Goal: Task Accomplishment & Management: Manage account settings

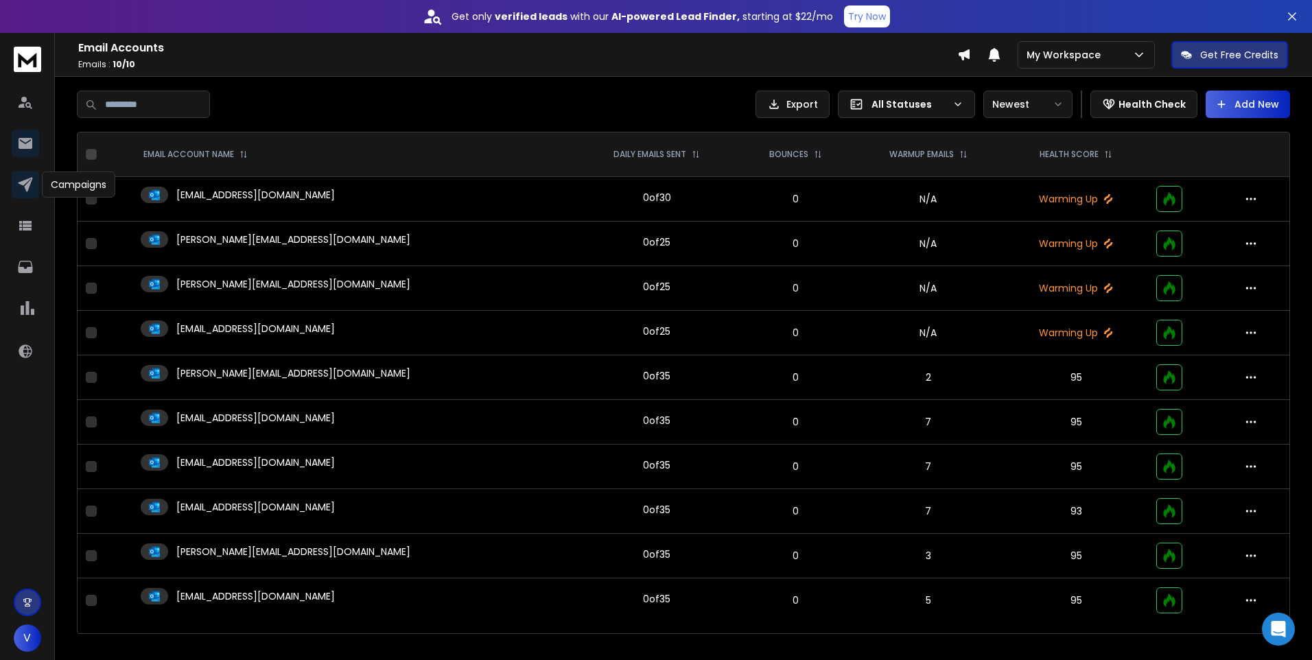
click at [36, 186] on link at bounding box center [25, 184] width 27 height 27
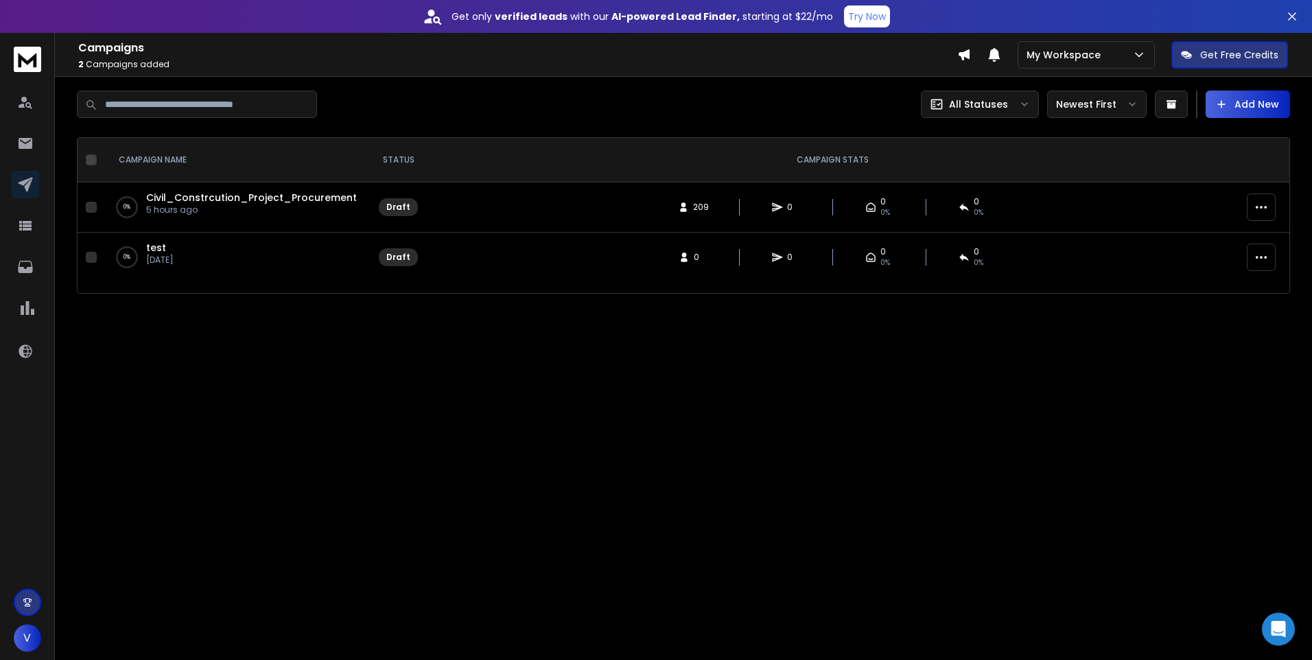
click at [1262, 261] on icon "button" at bounding box center [1261, 257] width 14 height 14
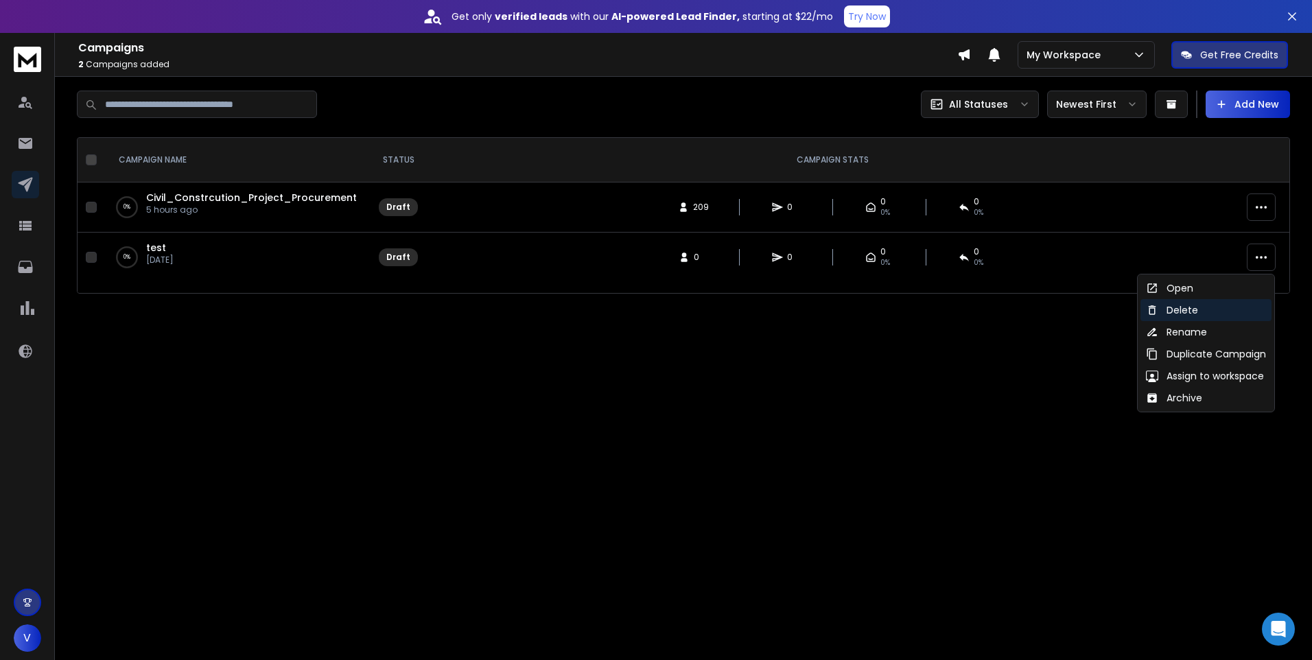
click at [1200, 303] on div "Delete" at bounding box center [1205, 310] width 131 height 22
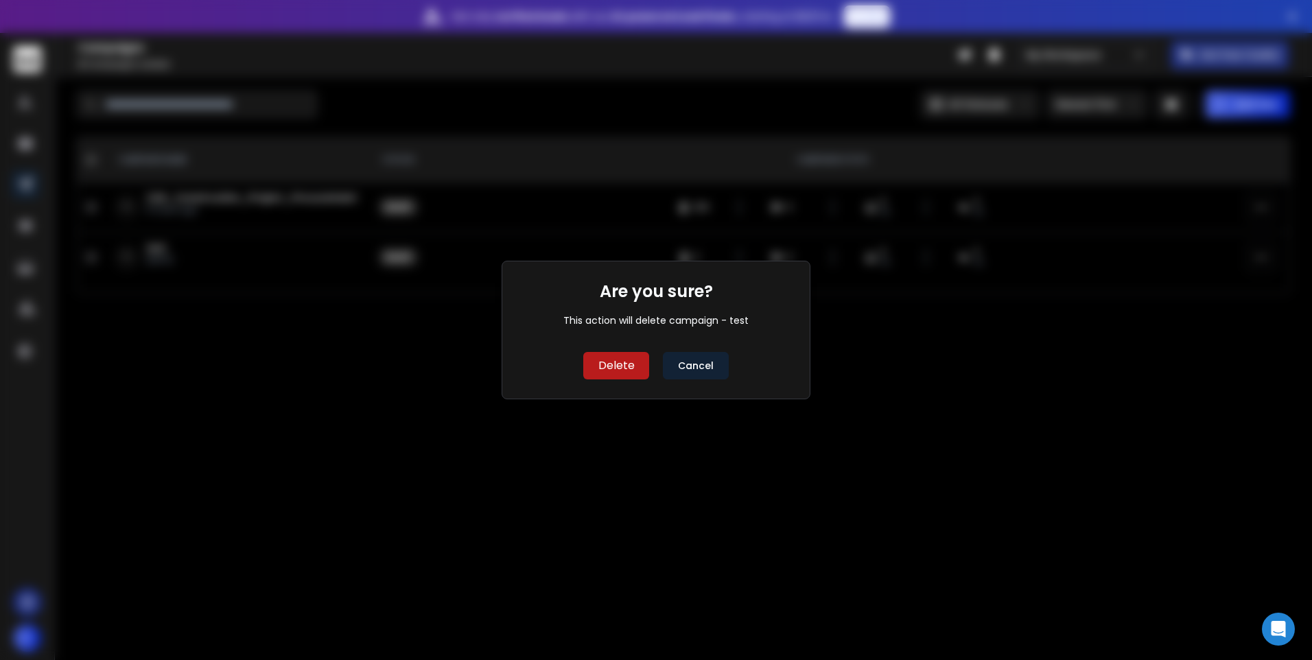
click at [591, 369] on button "Delete" at bounding box center [616, 365] width 66 height 27
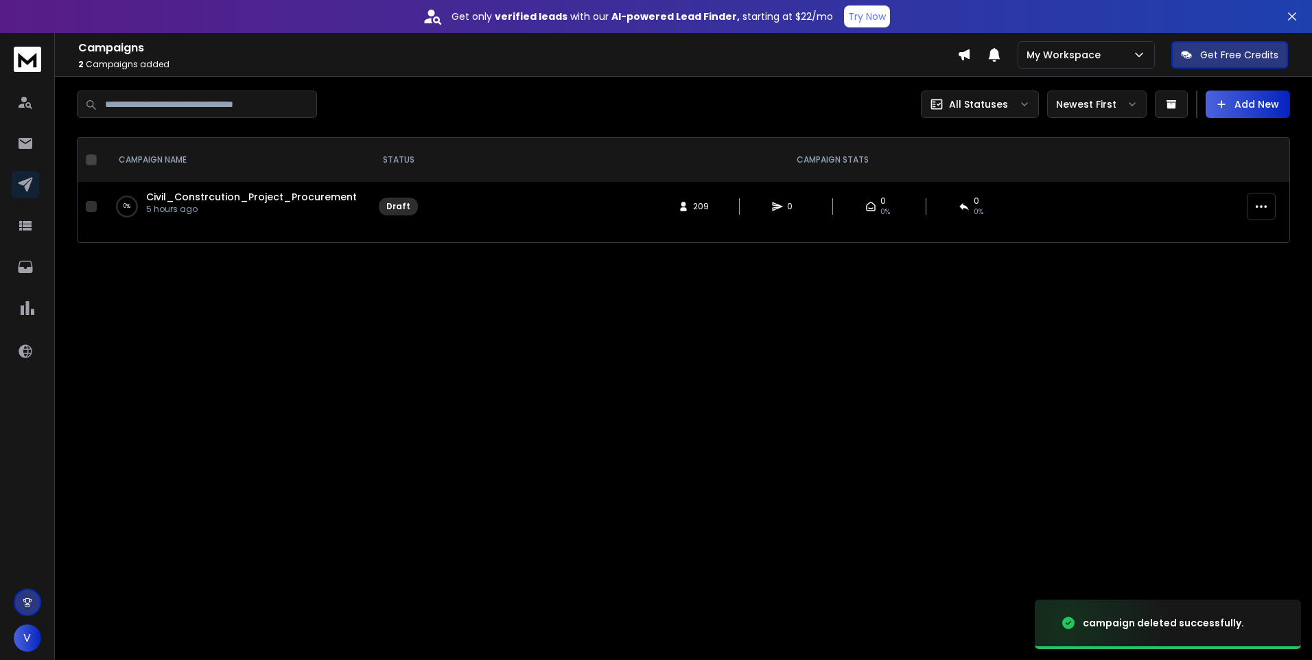
click at [191, 195] on span "Civil_Constrcution_Project_Procurement" at bounding box center [251, 197] width 211 height 14
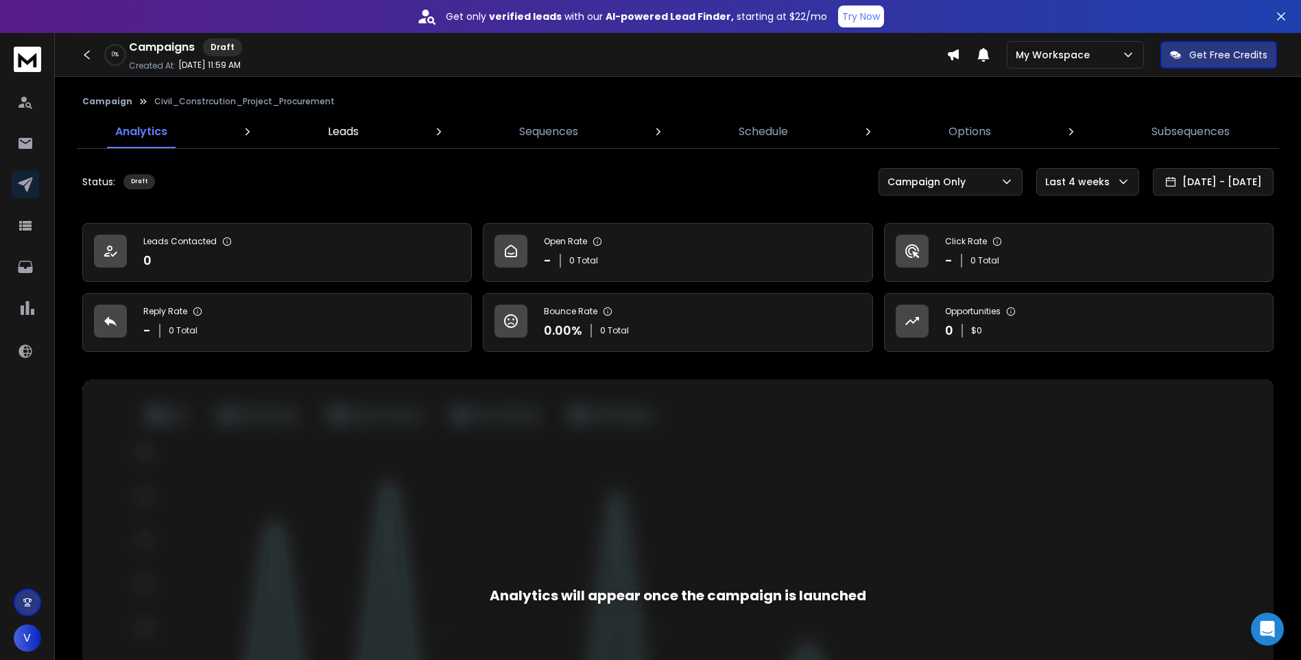
click at [344, 133] on p "Leads" at bounding box center [343, 131] width 31 height 16
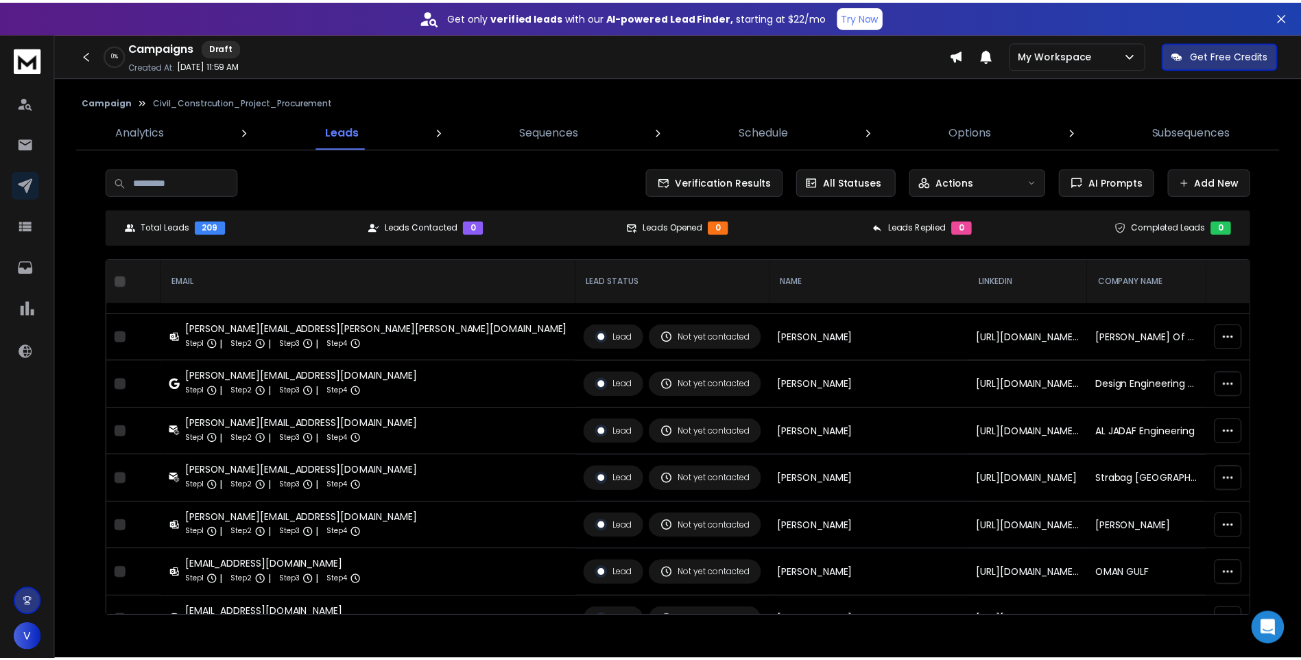
scroll to position [686, 0]
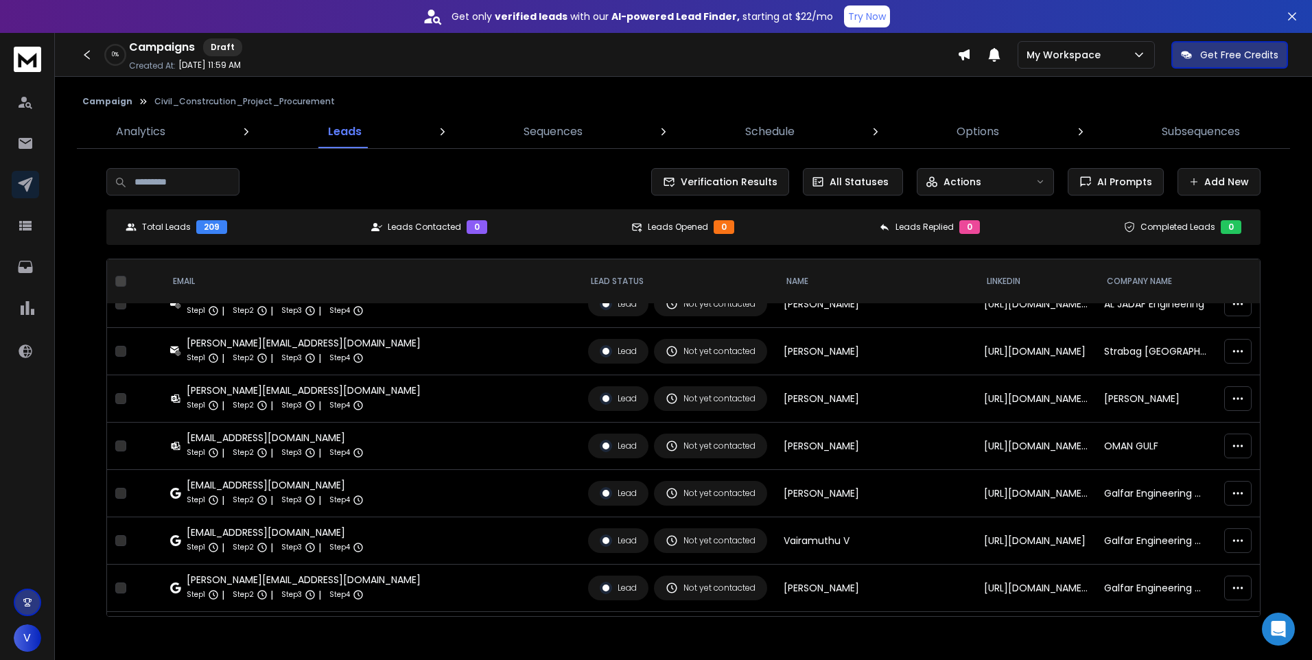
click at [558, 112] on div "Campaign Civil_Constrcution_Project_Procurement" at bounding box center [683, 102] width 1213 height 22
click at [547, 128] on p "Sequences" at bounding box center [552, 131] width 59 height 16
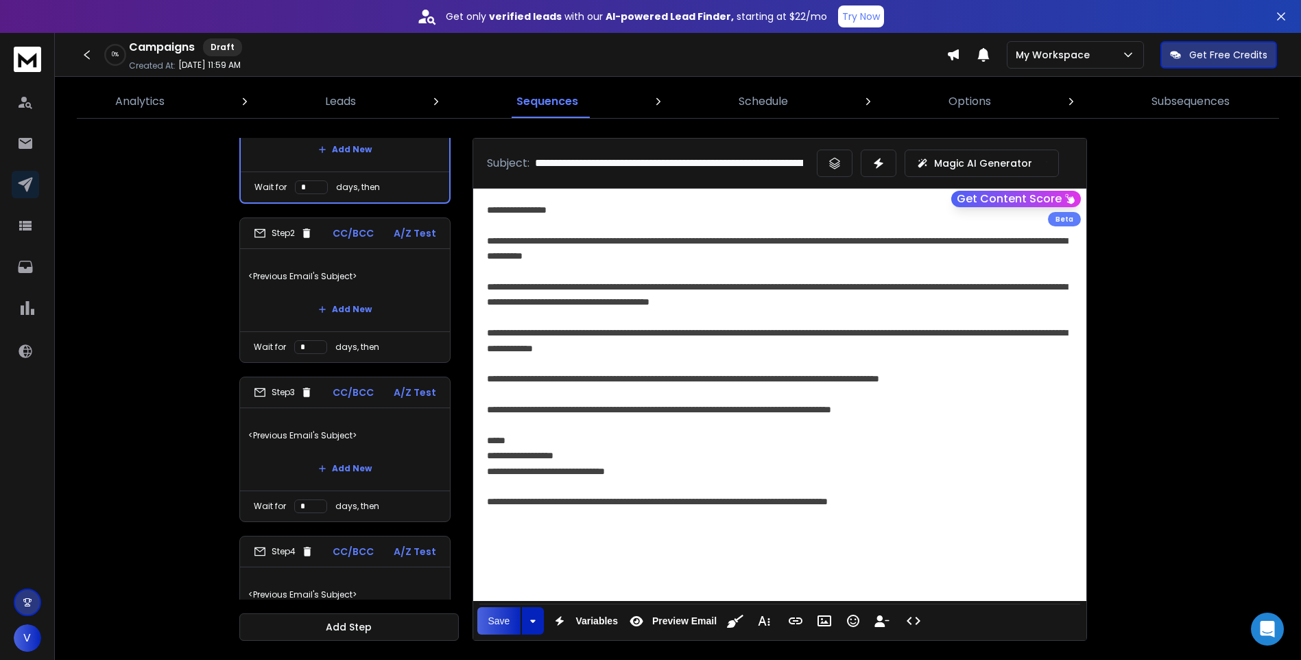
scroll to position [343, 0]
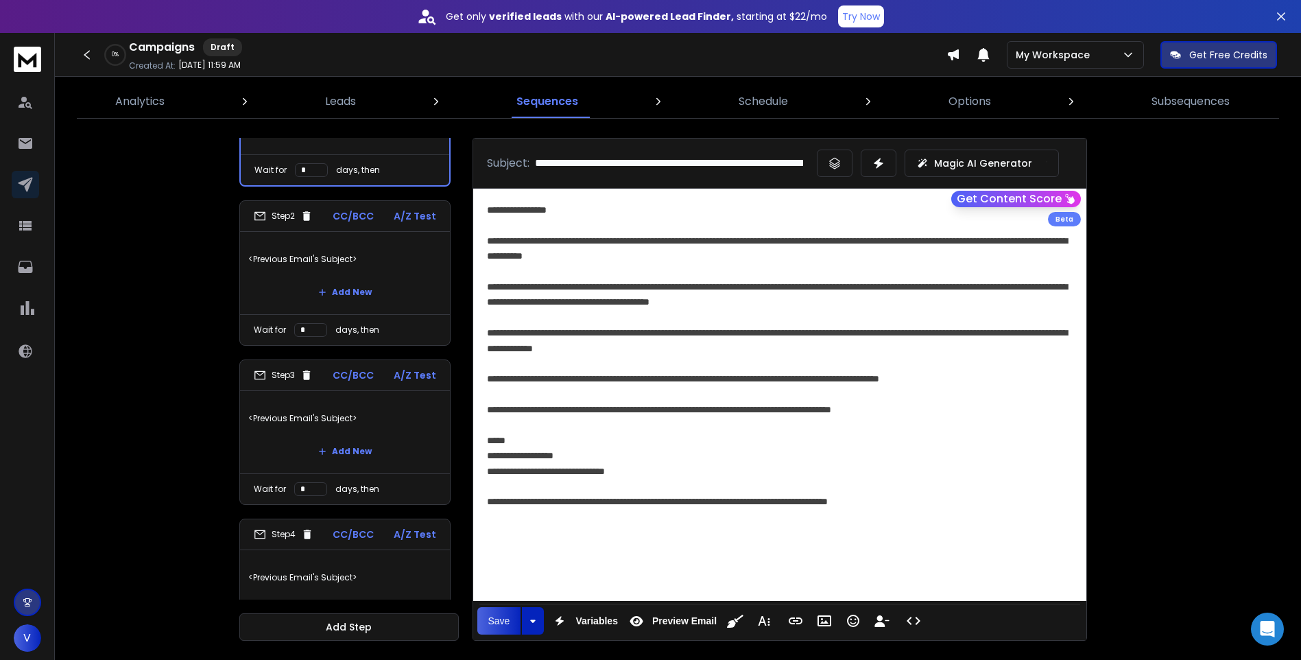
click at [382, 260] on p "<Previous Email's Subject>" at bounding box center [344, 259] width 193 height 38
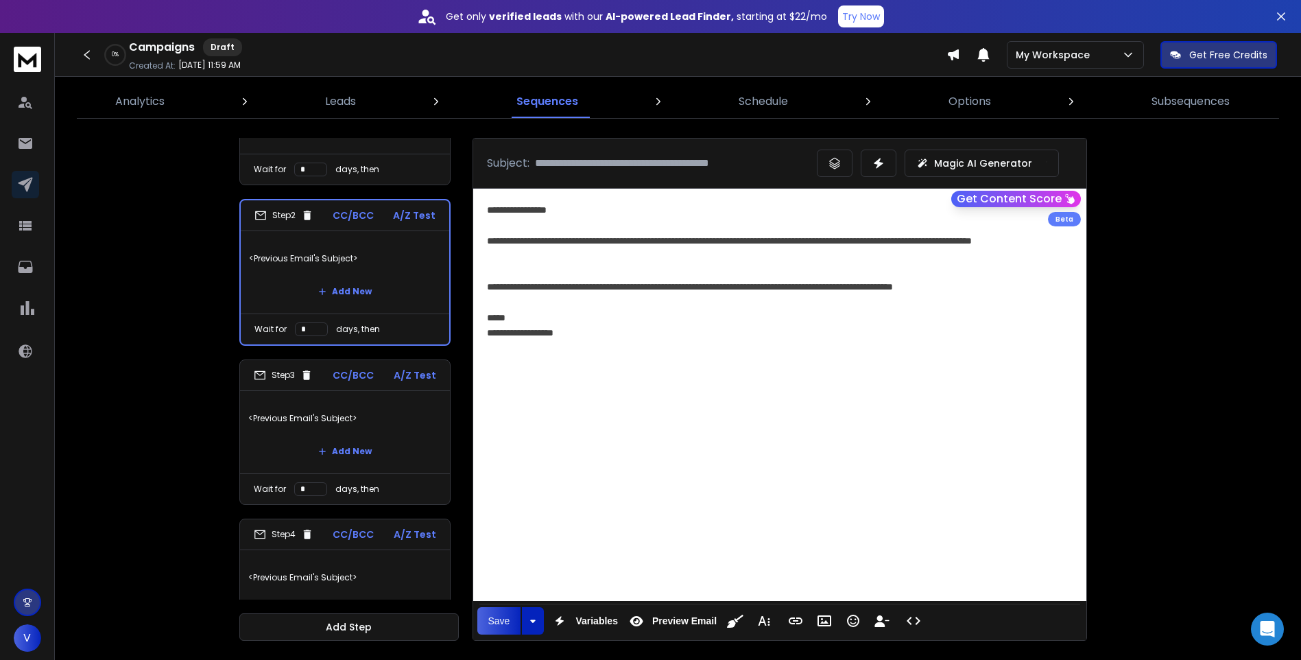
click at [374, 434] on p "<Previous Email's Subject>" at bounding box center [344, 418] width 193 height 38
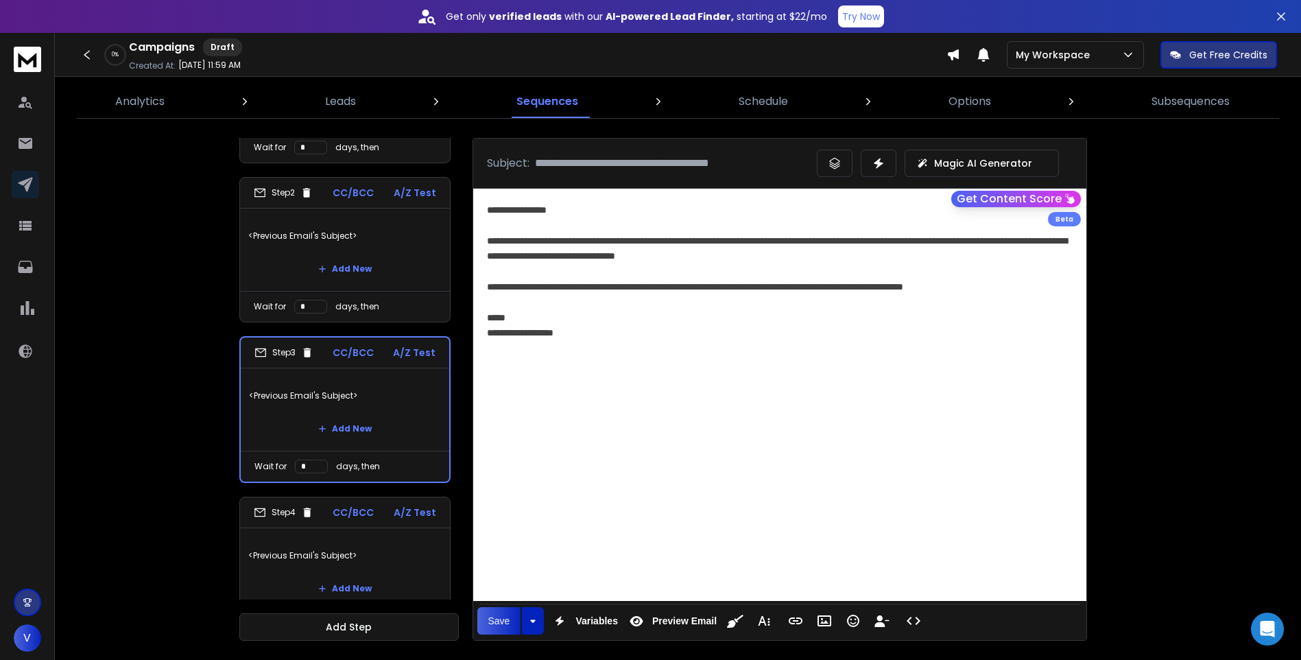
scroll to position [377, 0]
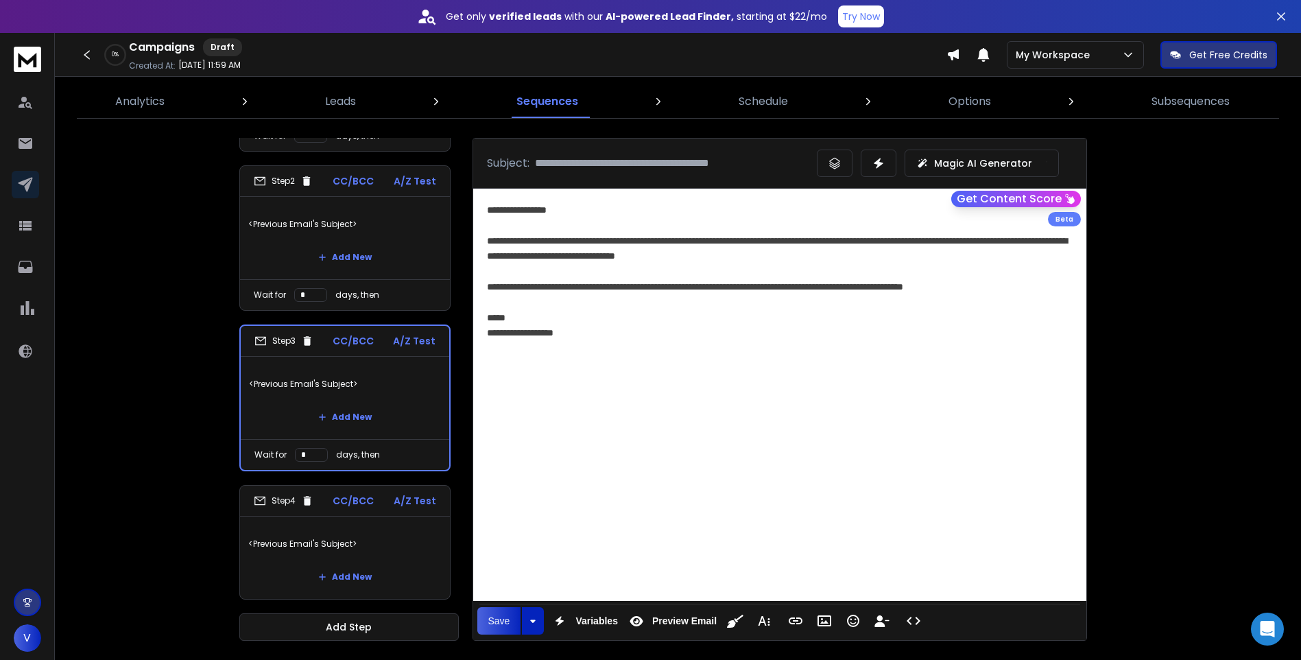
click at [383, 565] on div "Add New" at bounding box center [344, 576] width 193 height 27
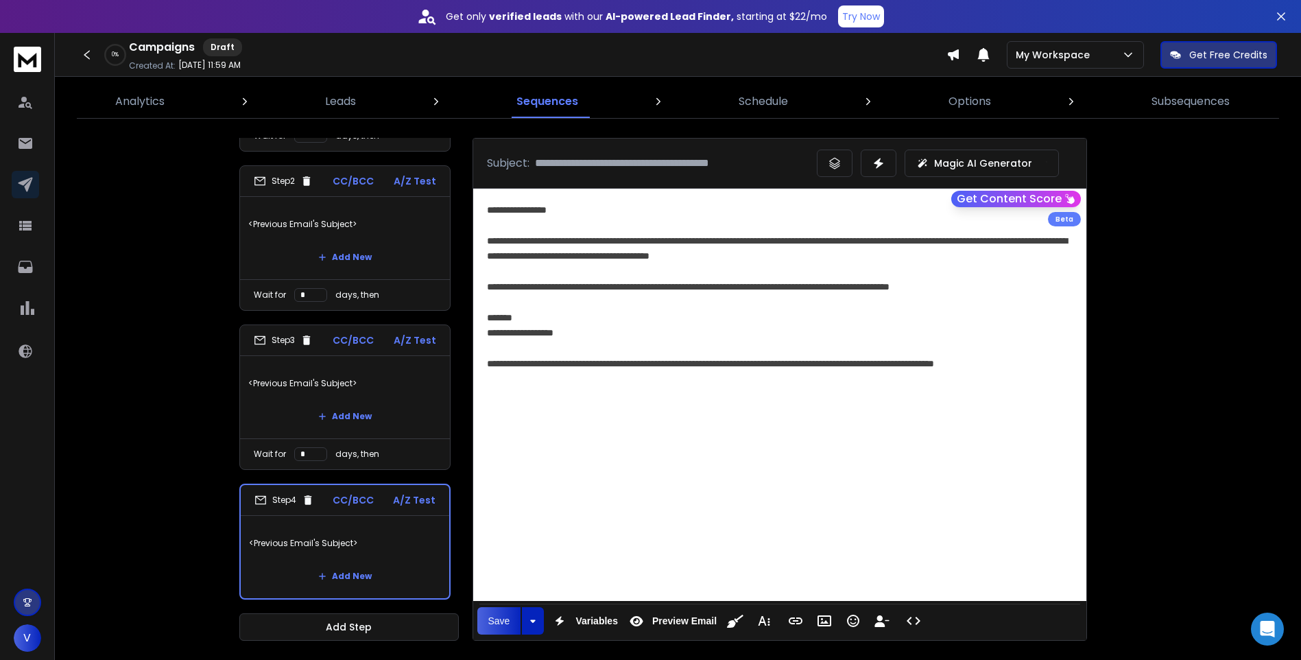
click at [412, 380] on p "<Previous Email's Subject>" at bounding box center [344, 383] width 193 height 38
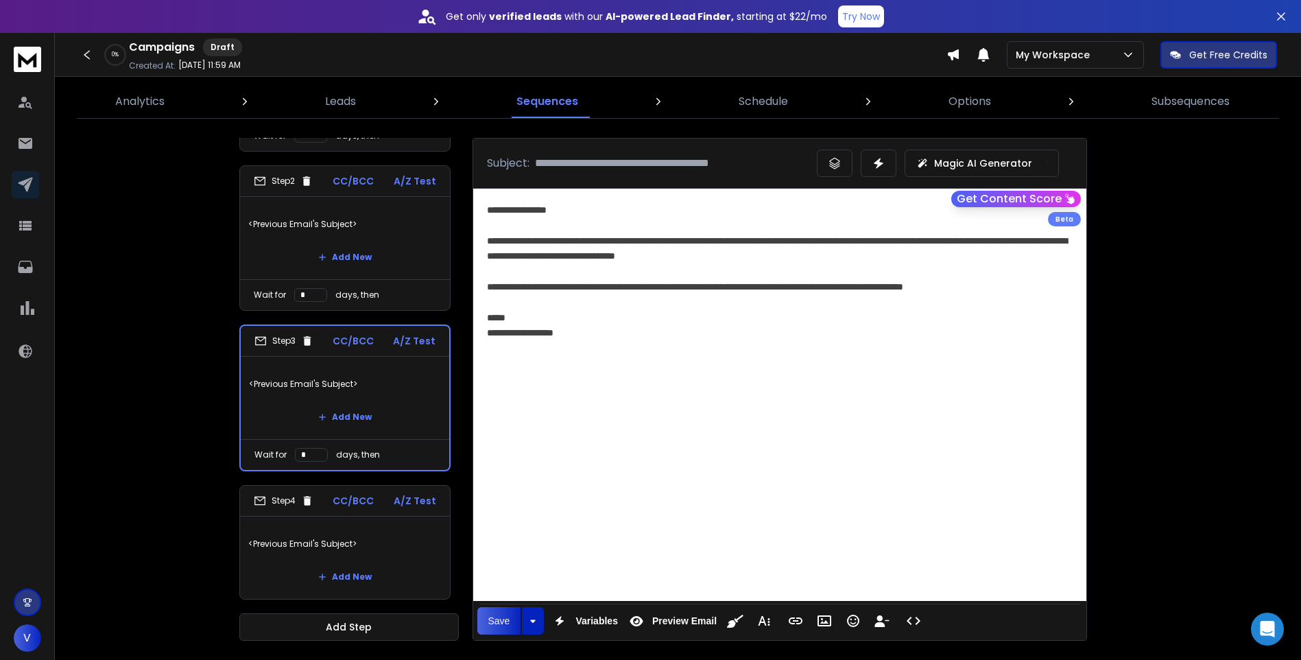
click at [652, 256] on div "**********" at bounding box center [780, 248] width 586 height 31
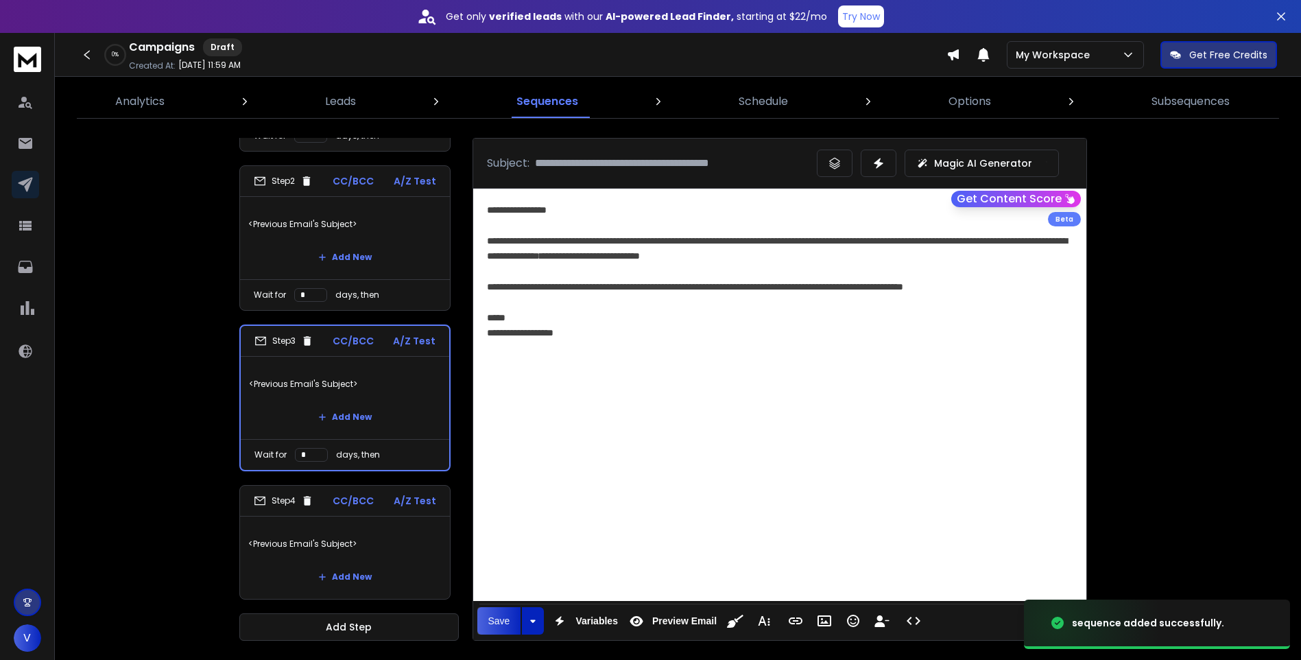
click at [394, 564] on div "Add New" at bounding box center [344, 576] width 193 height 27
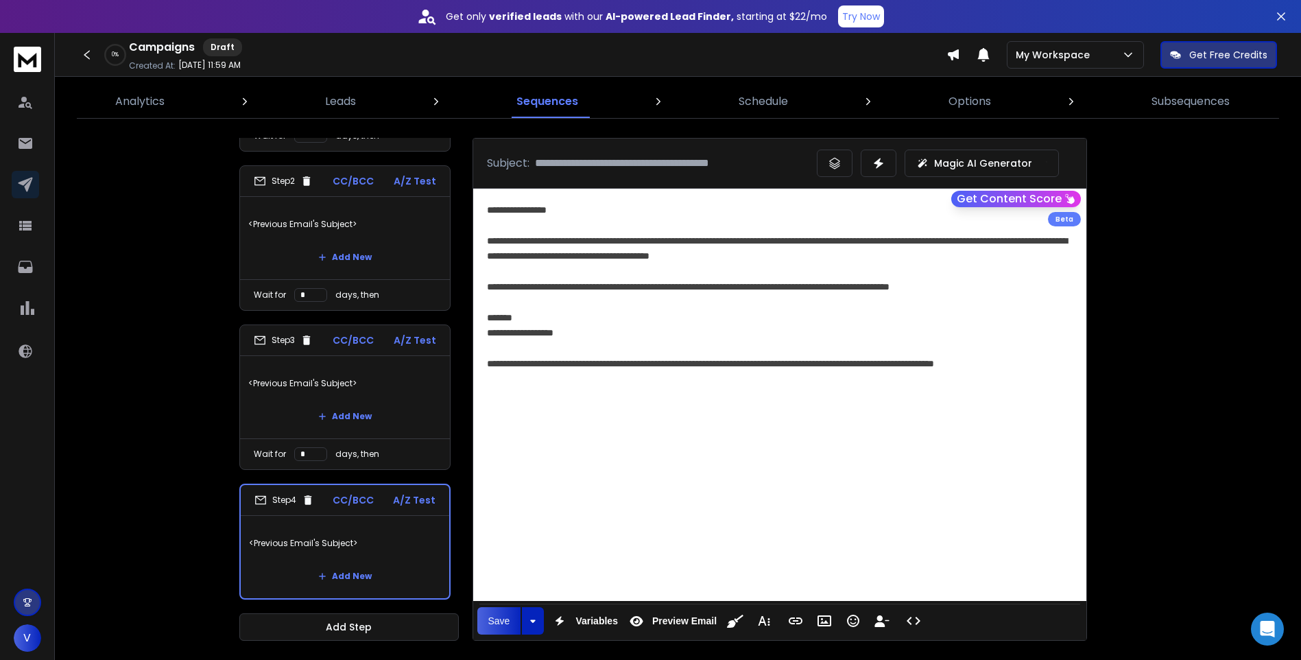
click at [415, 399] on p "<Previous Email's Subject>" at bounding box center [344, 383] width 193 height 38
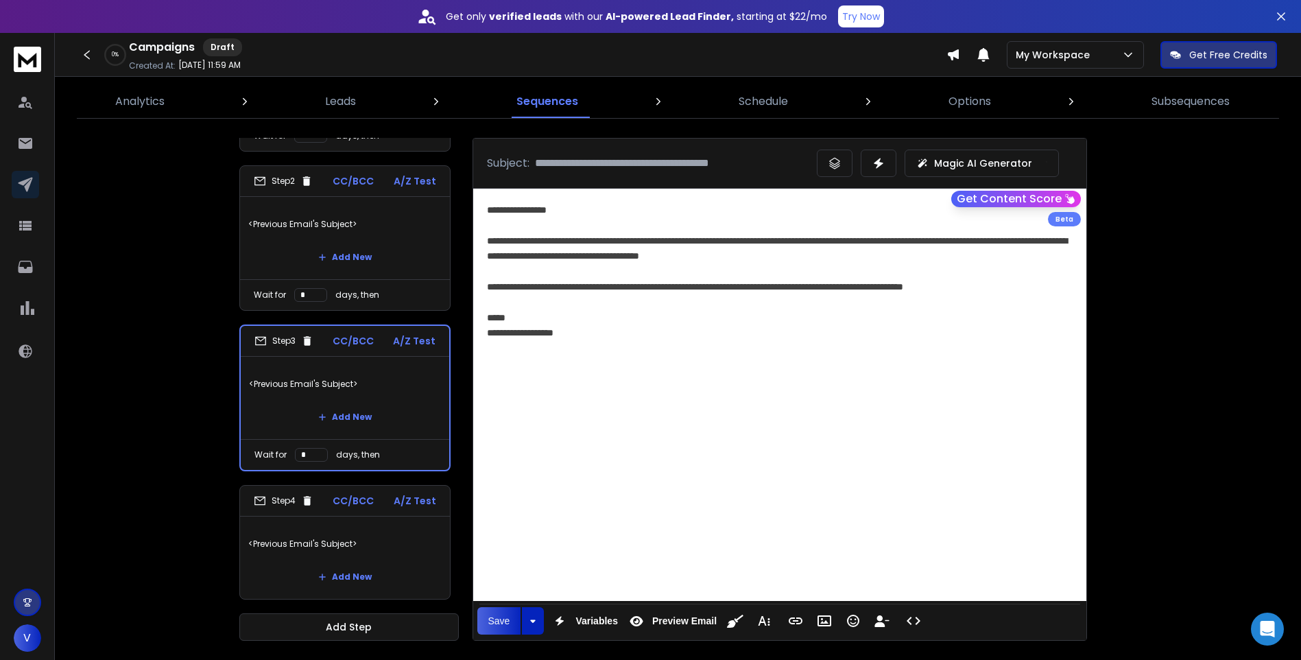
scroll to position [308, 0]
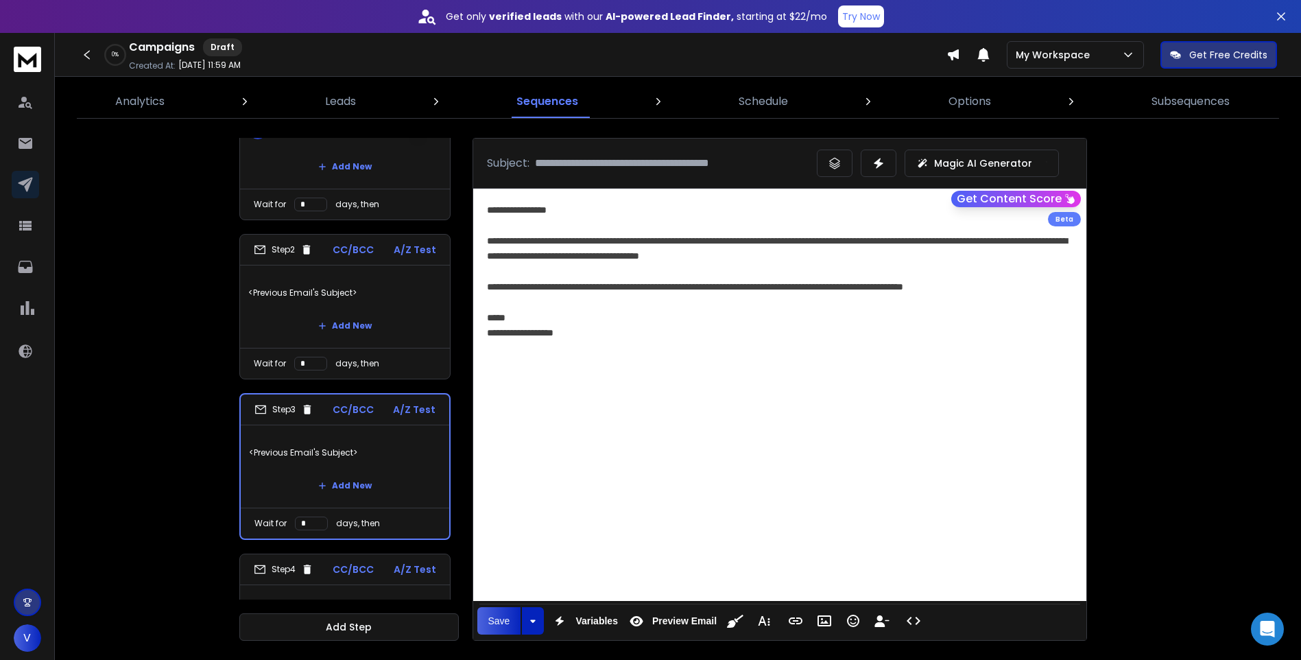
click at [392, 286] on p "<Previous Email's Subject>" at bounding box center [344, 293] width 193 height 38
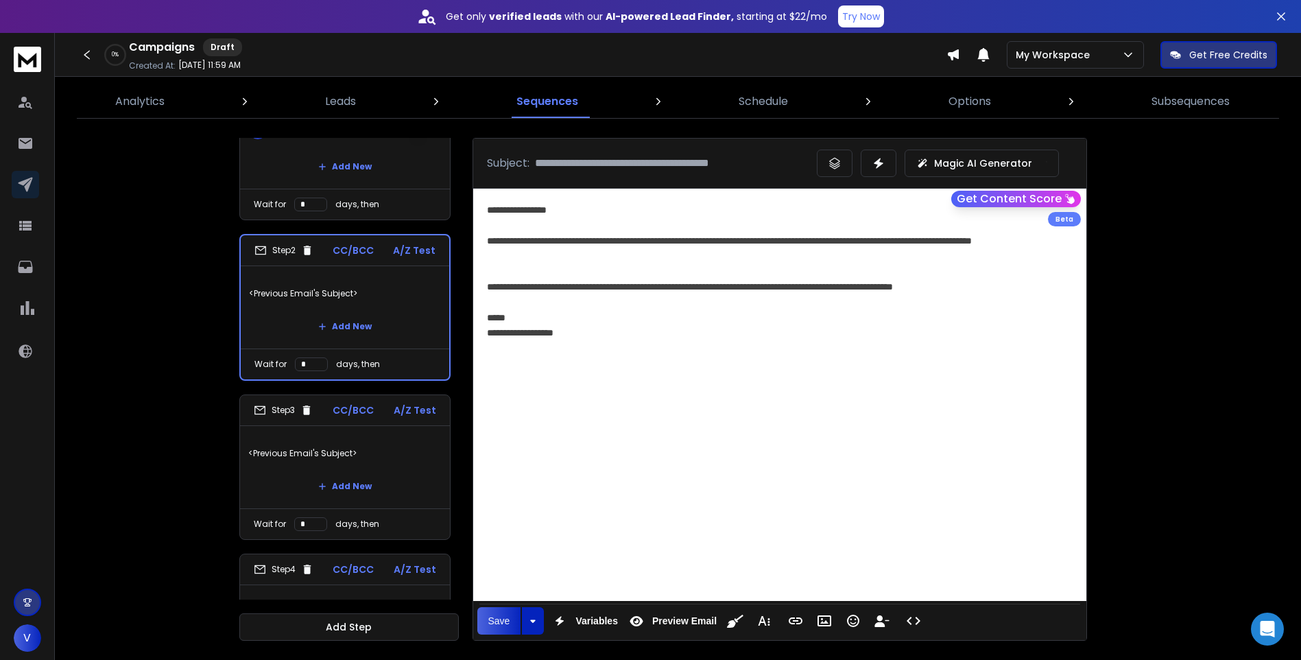
scroll to position [171, 0]
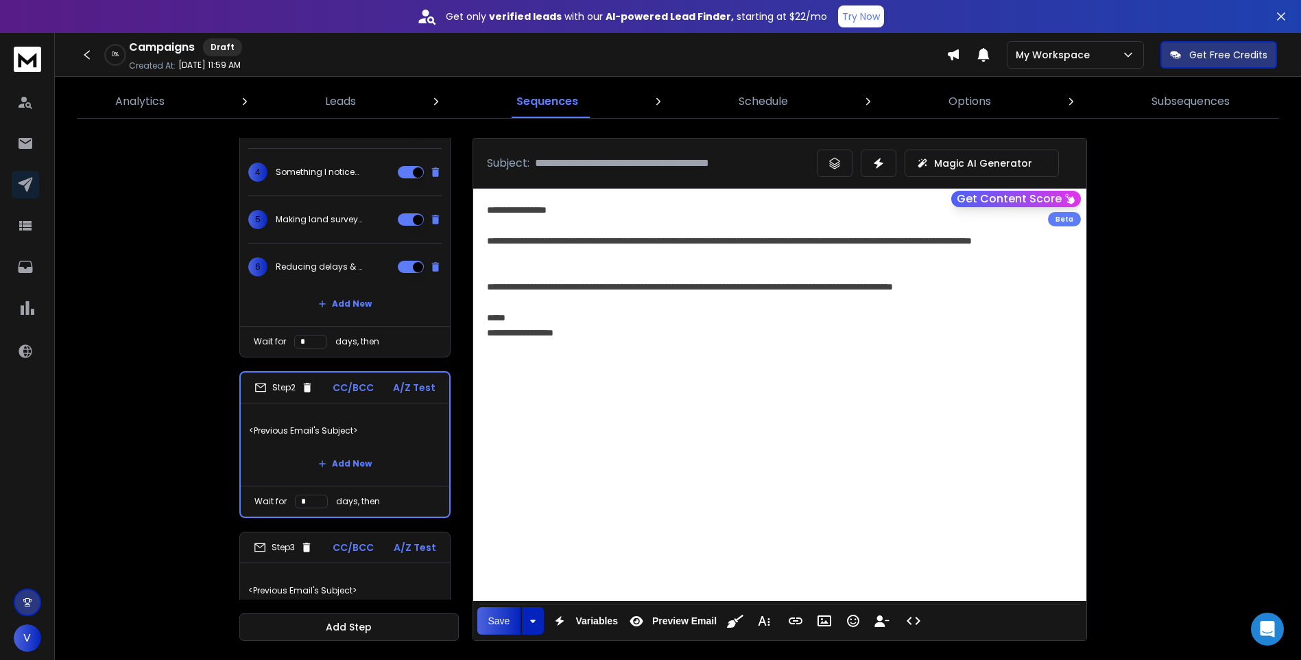
click at [364, 275] on div "6 Reducing delays & rework for {{companyName}}'s project" at bounding box center [344, 267] width 193 height 47
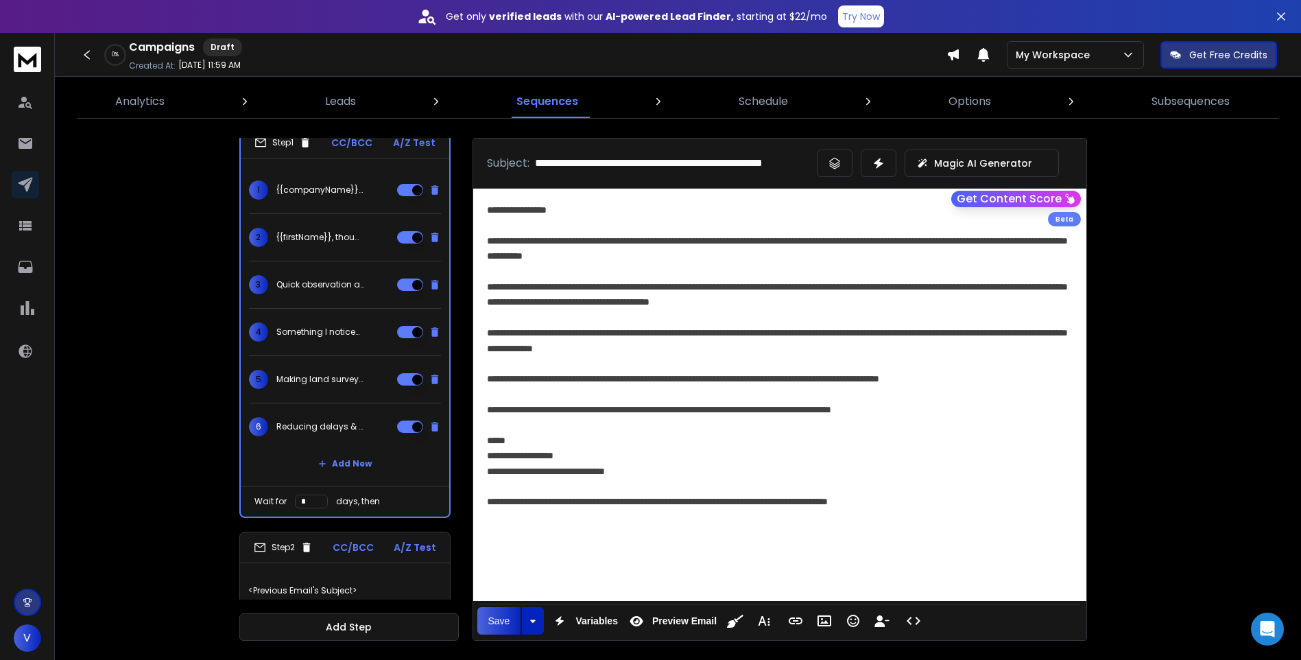
scroll to position [0, 0]
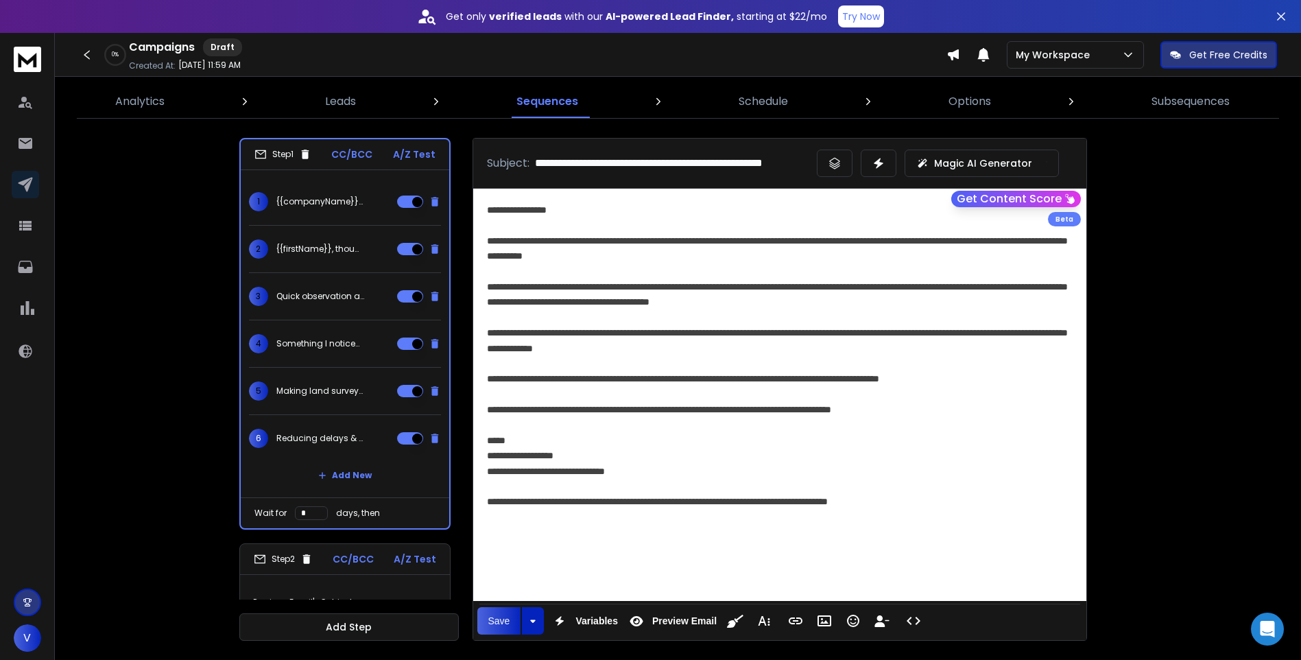
click at [347, 311] on div "3 Quick observation about {{companyName}}" at bounding box center [345, 296] width 192 height 47
type input "**********"
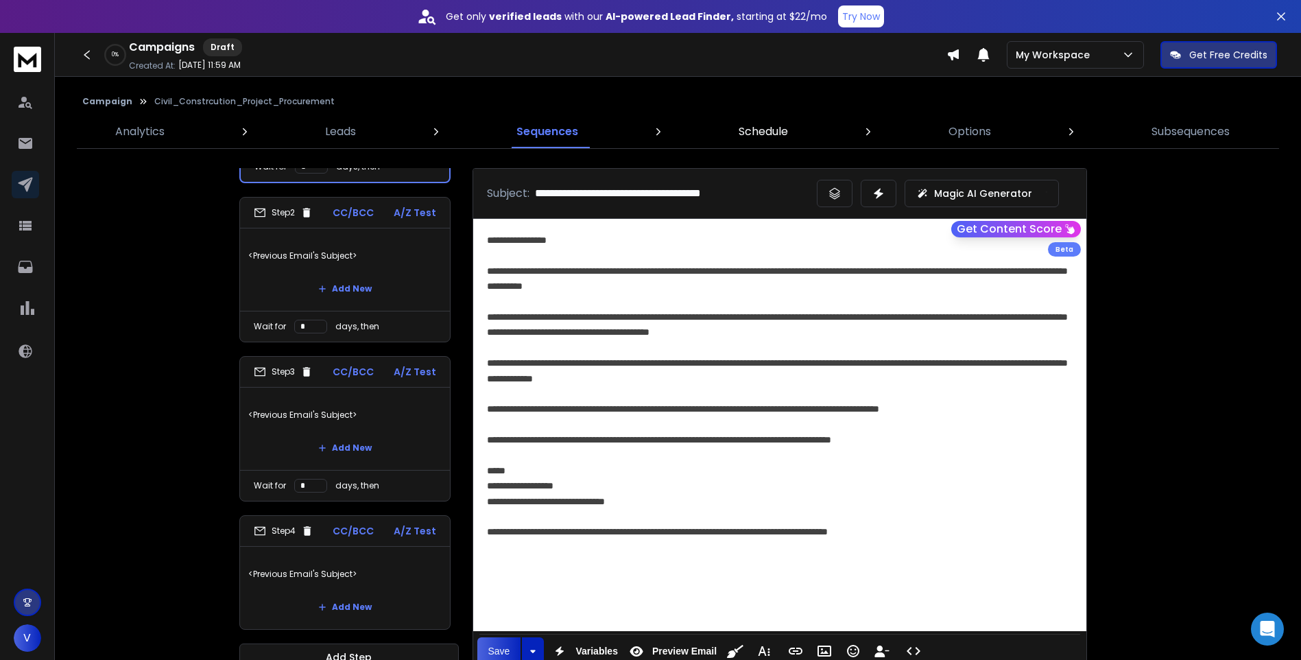
click at [739, 134] on p "Schedule" at bounding box center [763, 131] width 49 height 16
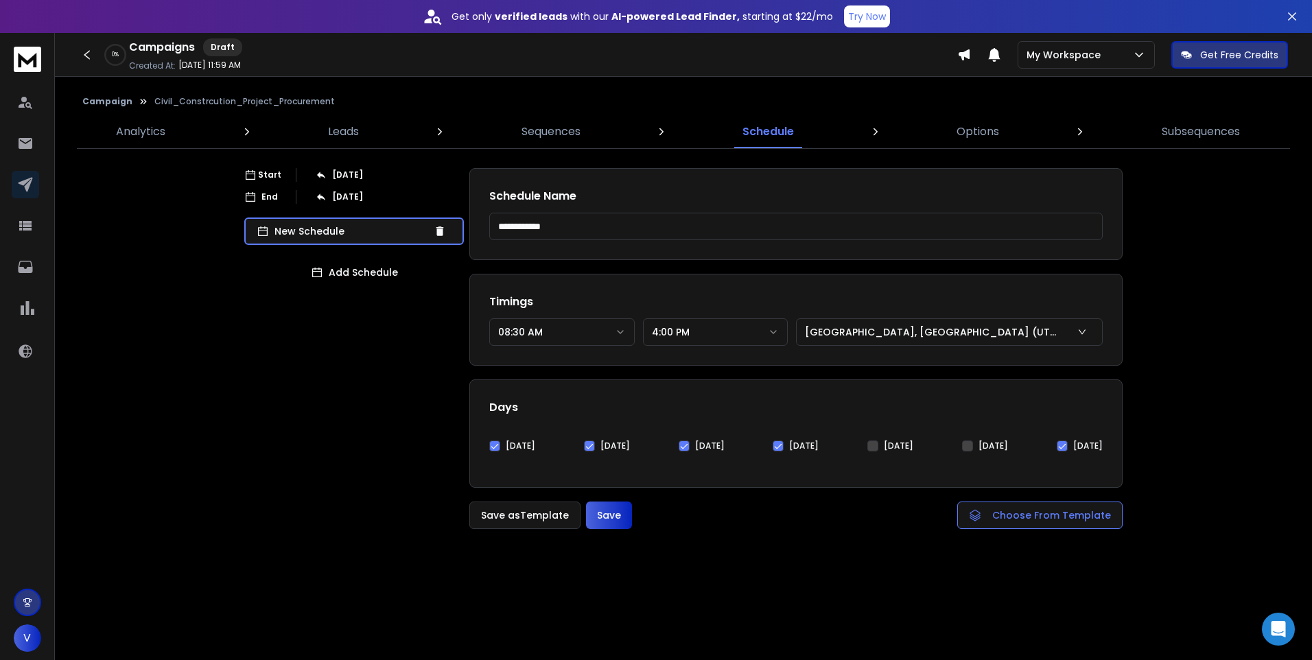
click at [616, 338] on button "08:30 AM" at bounding box center [561, 331] width 145 height 27
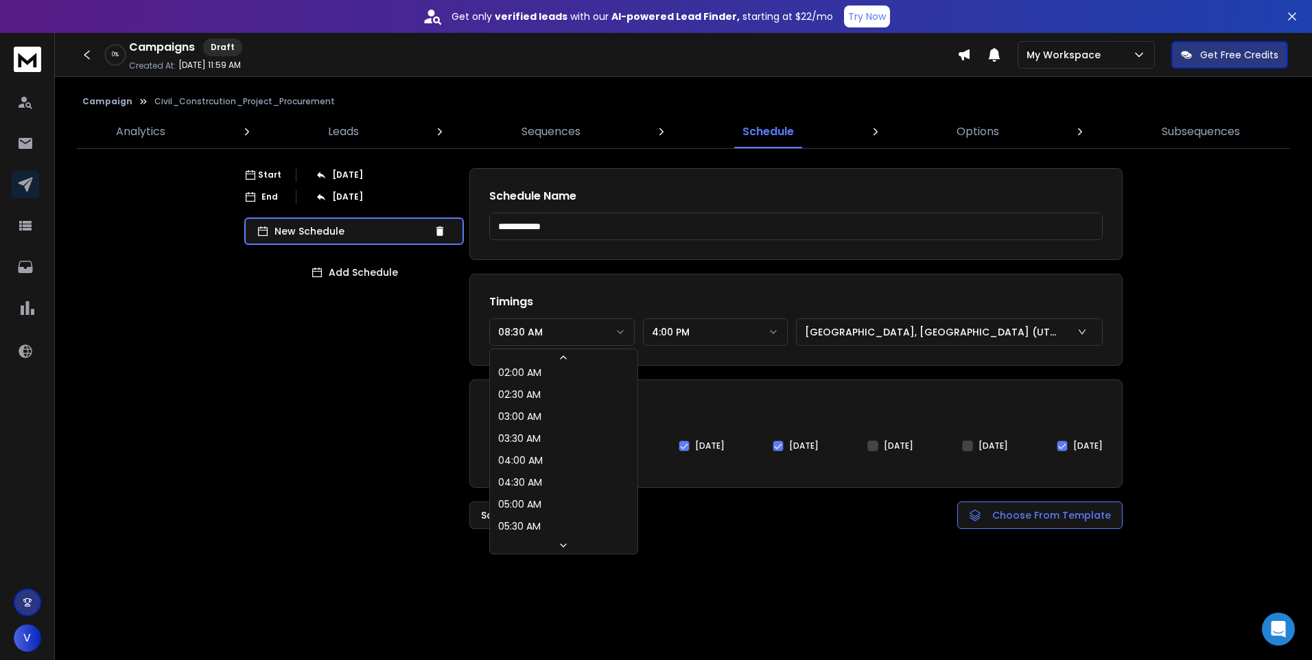
scroll to position [73, 0]
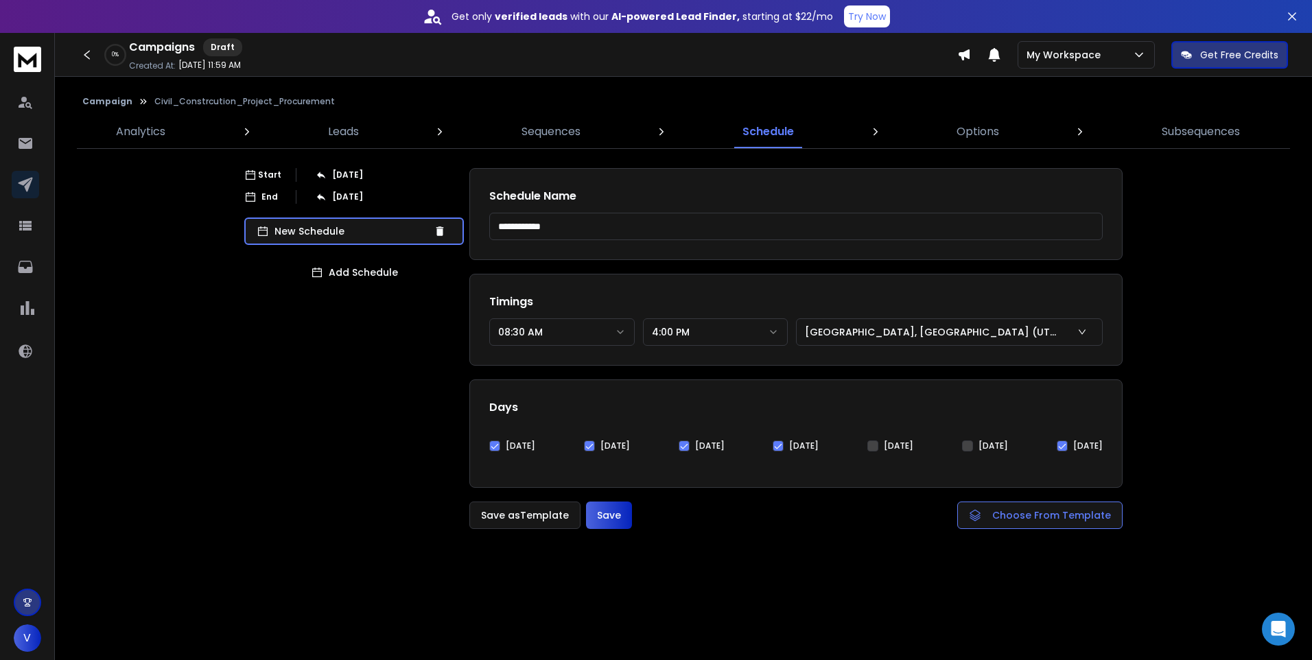
click at [577, 335] on button "08:30 AM" at bounding box center [561, 331] width 145 height 27
click at [697, 333] on button "4:00 PM" at bounding box center [715, 331] width 145 height 27
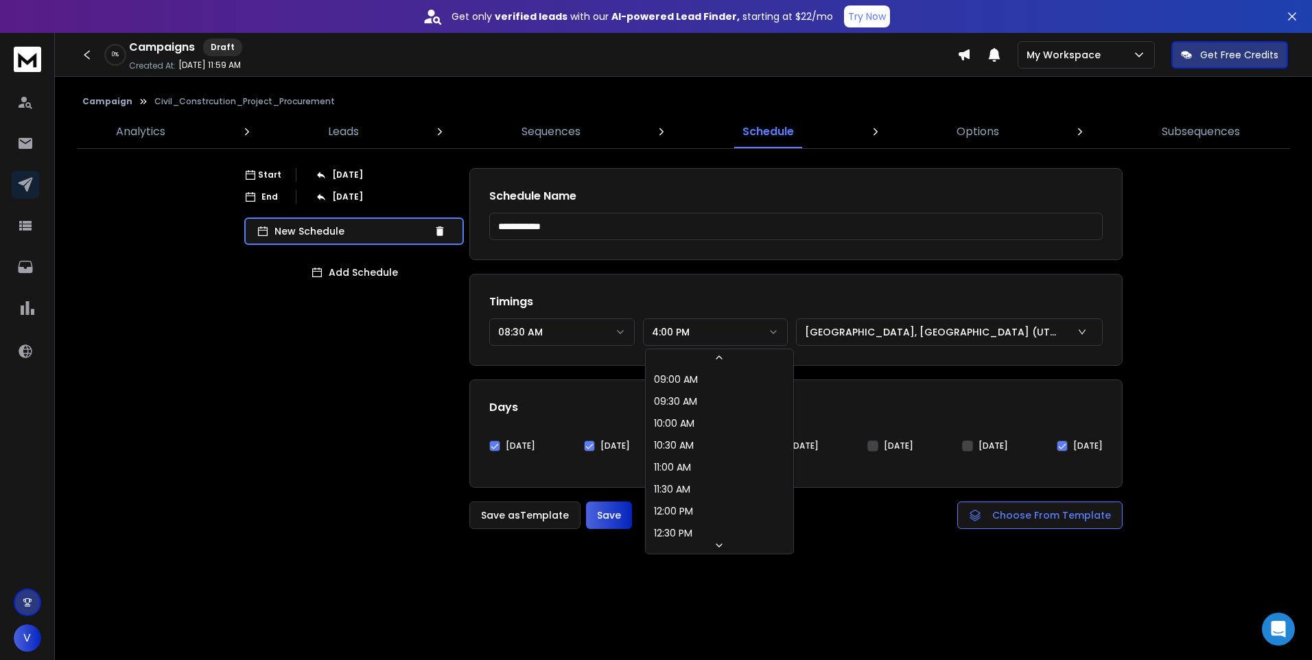
scroll to position [161, 0]
select select "********"
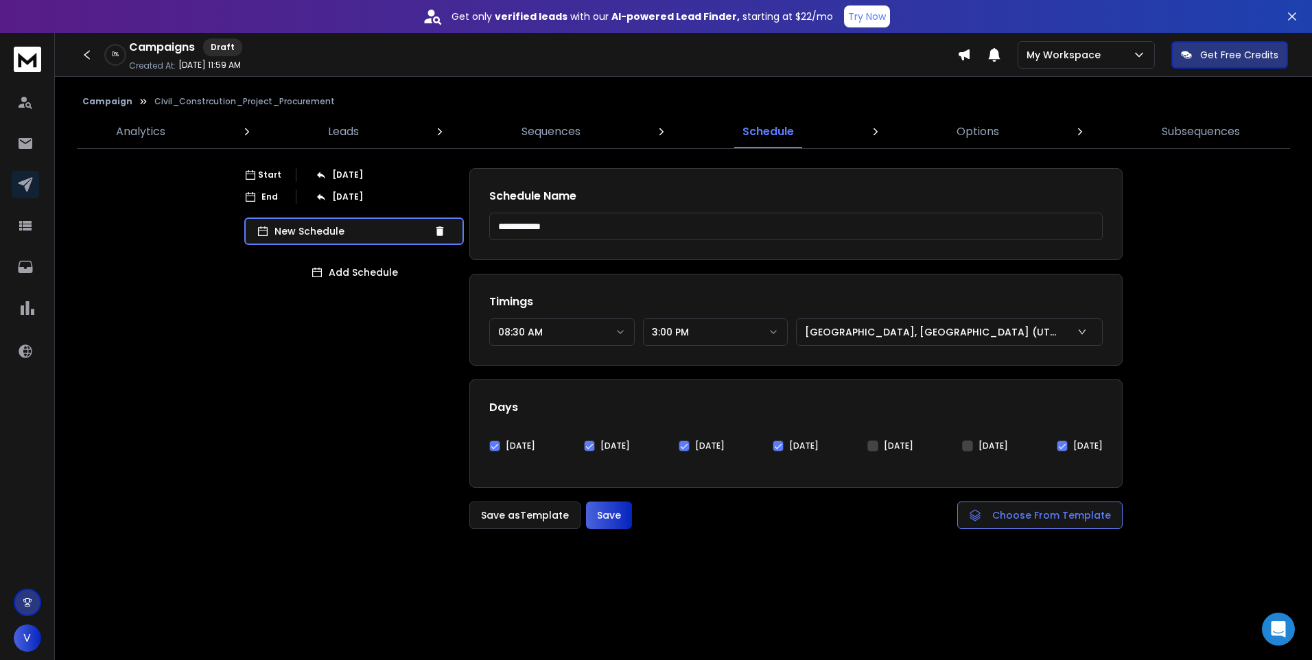
click at [724, 300] on h1 "Timings" at bounding box center [795, 302] width 613 height 16
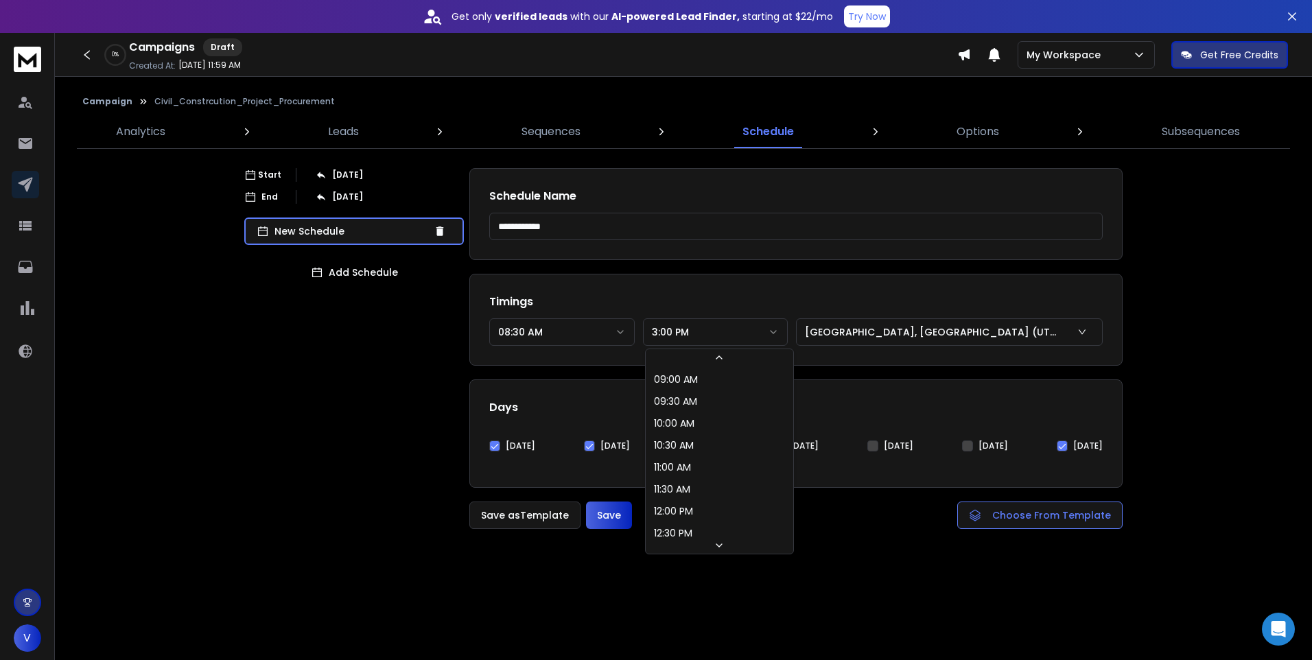
click at [755, 326] on button "3:00 PM" at bounding box center [715, 331] width 145 height 27
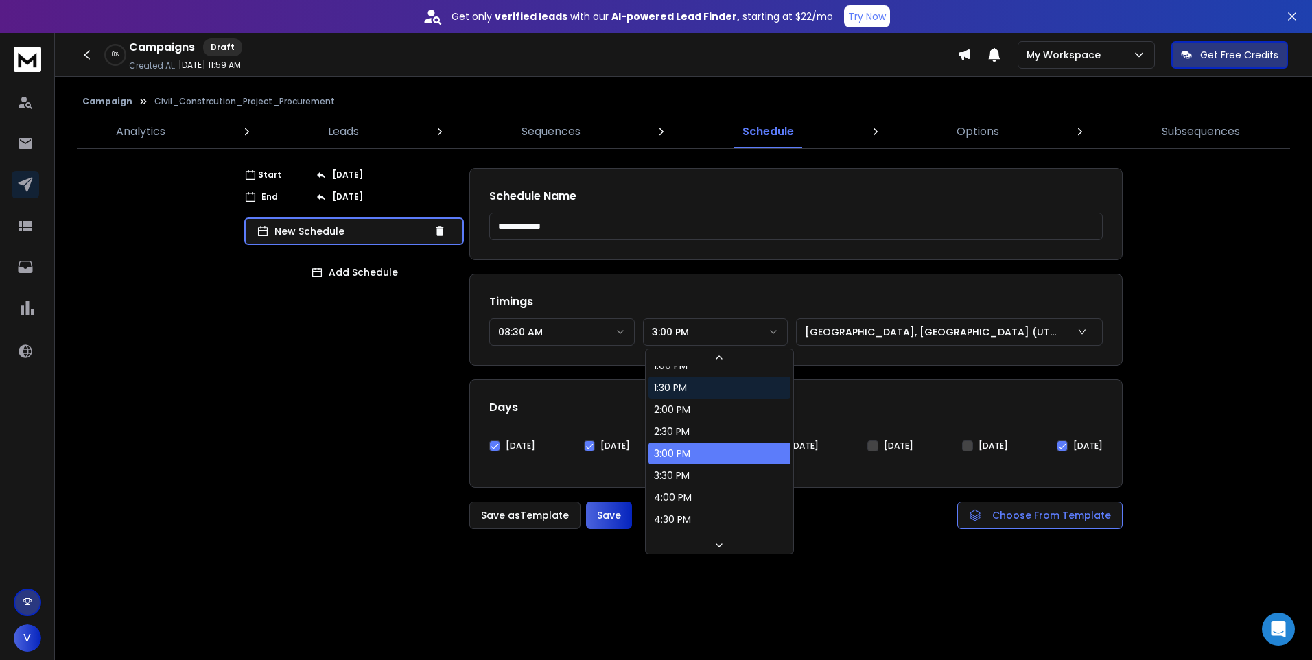
scroll to position [254, 0]
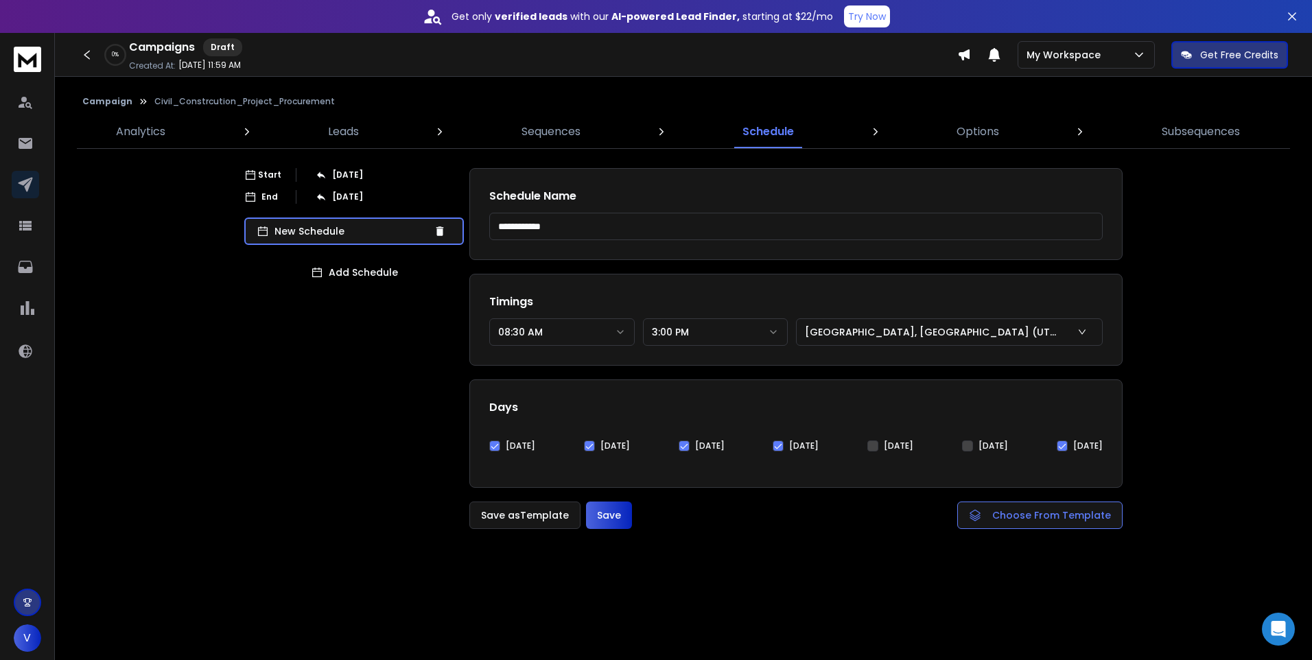
click at [806, 281] on div "Timings 08:30 AM ******** ******** ******** ******** ******** ******** ********…" at bounding box center [795, 320] width 653 height 92
click at [620, 518] on button "Save" at bounding box center [609, 514] width 46 height 27
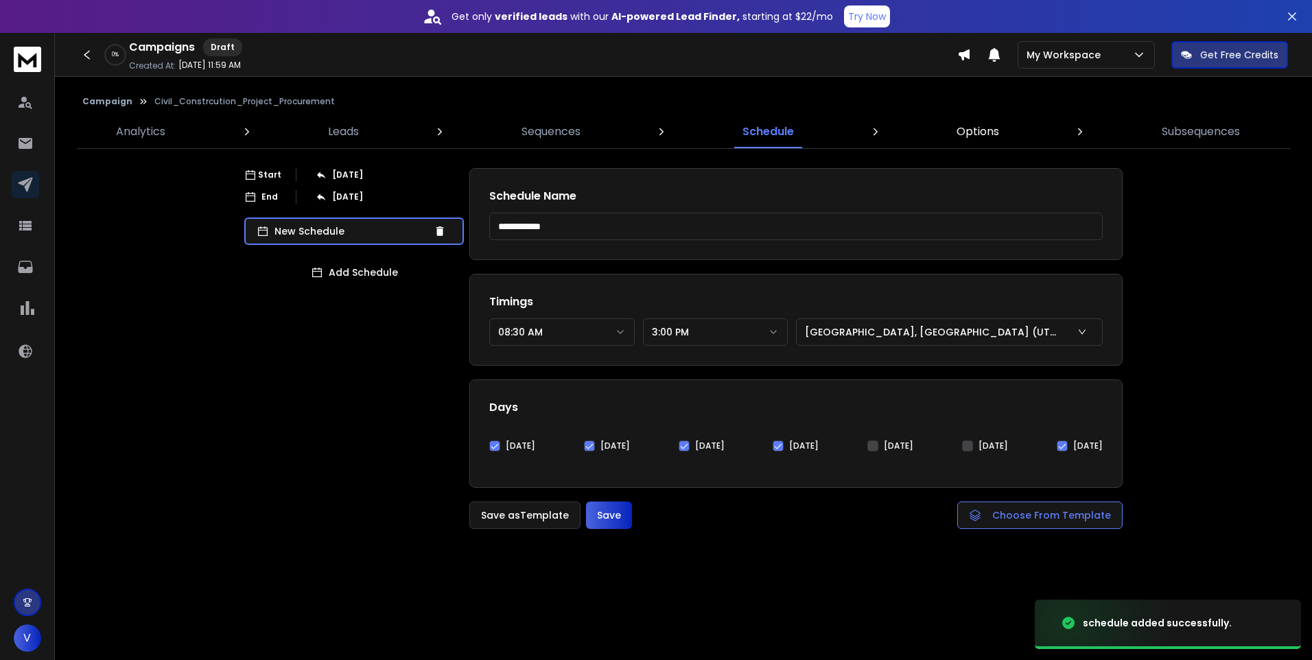
click at [971, 134] on p "Options" at bounding box center [977, 131] width 43 height 16
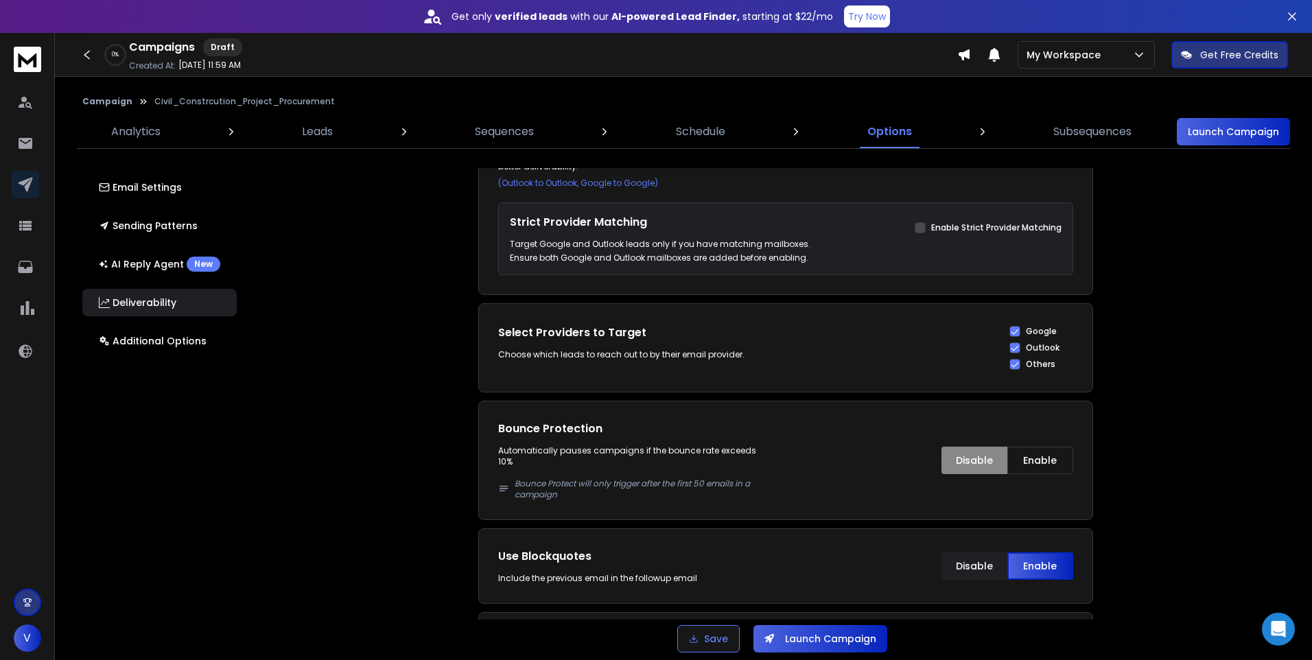
scroll to position [1989, 0]
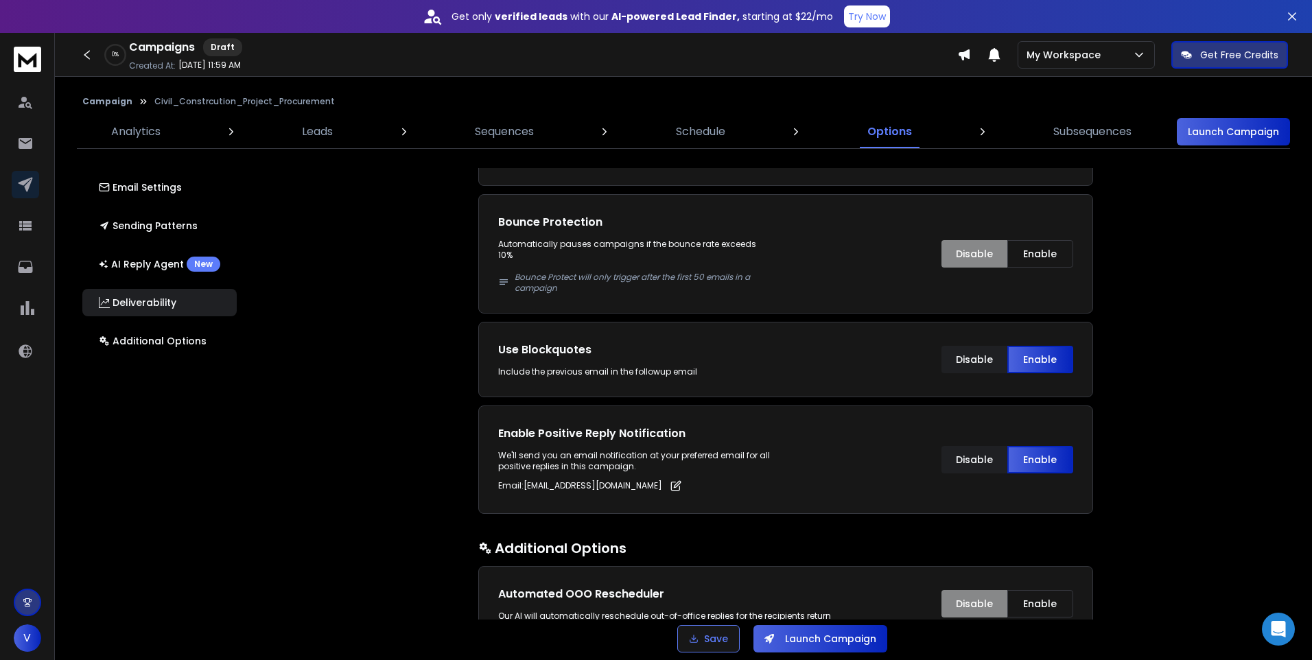
click at [848, 640] on button "Launch Campaign" at bounding box center [820, 638] width 134 height 27
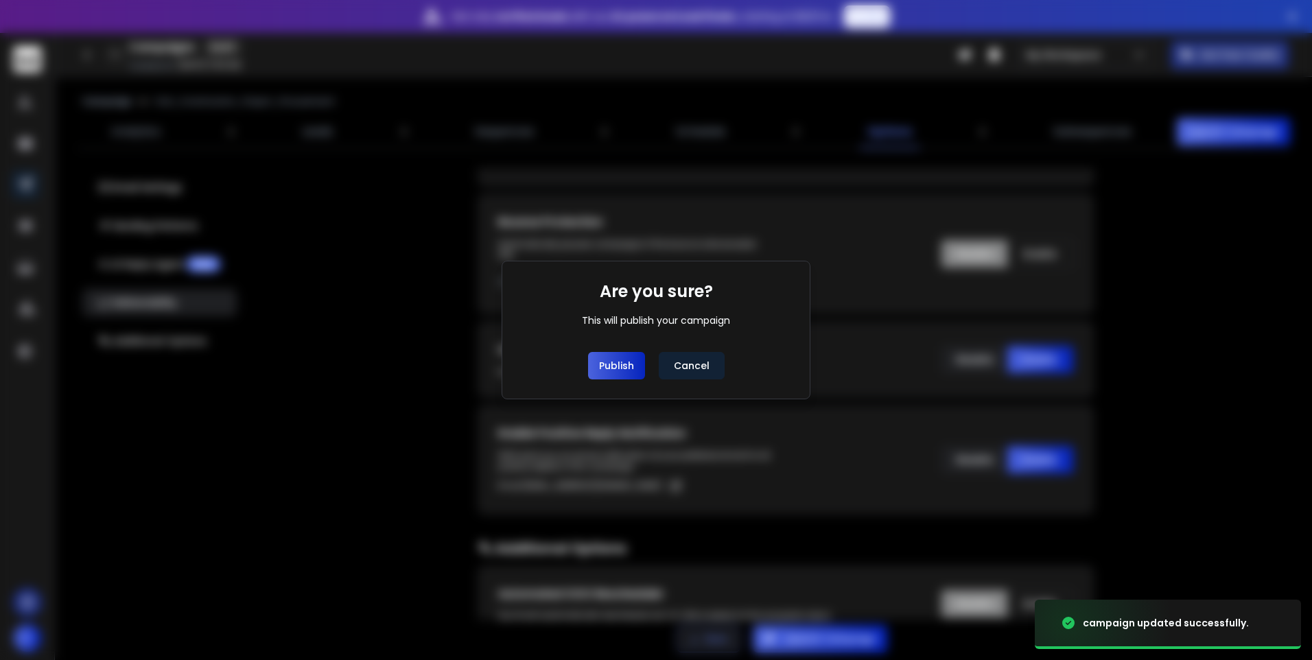
click at [624, 359] on button "Publish" at bounding box center [616, 365] width 57 height 27
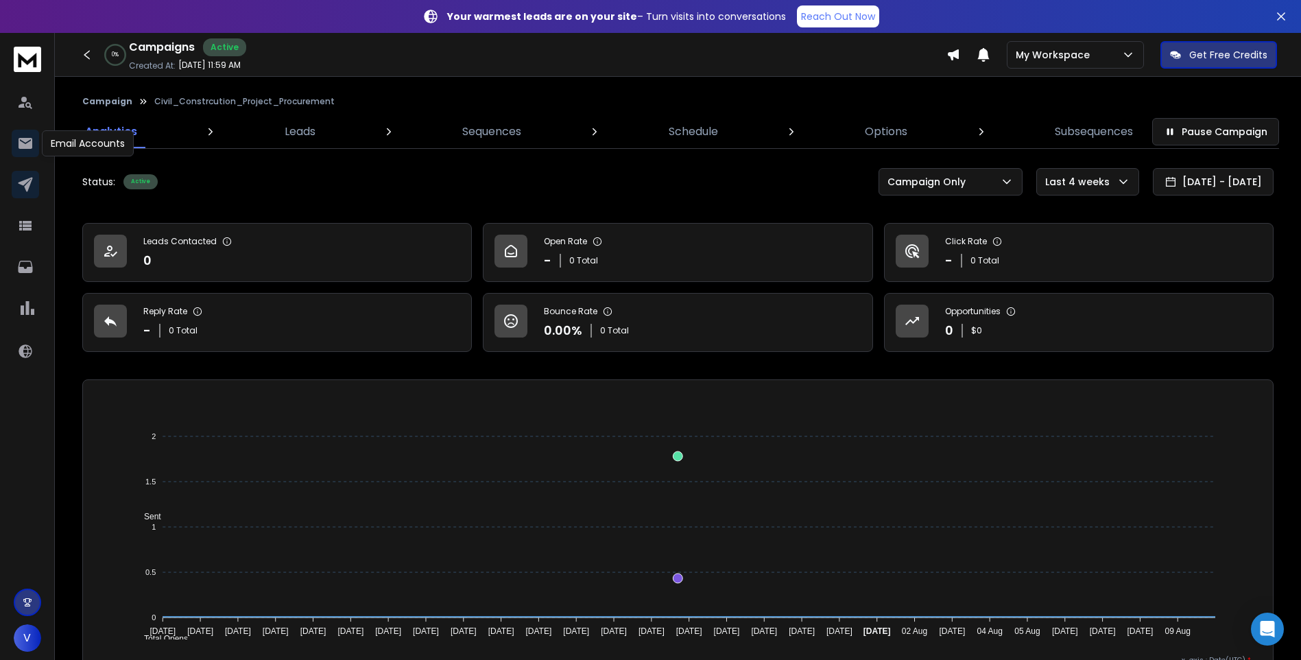
click at [16, 141] on link at bounding box center [25, 143] width 27 height 27
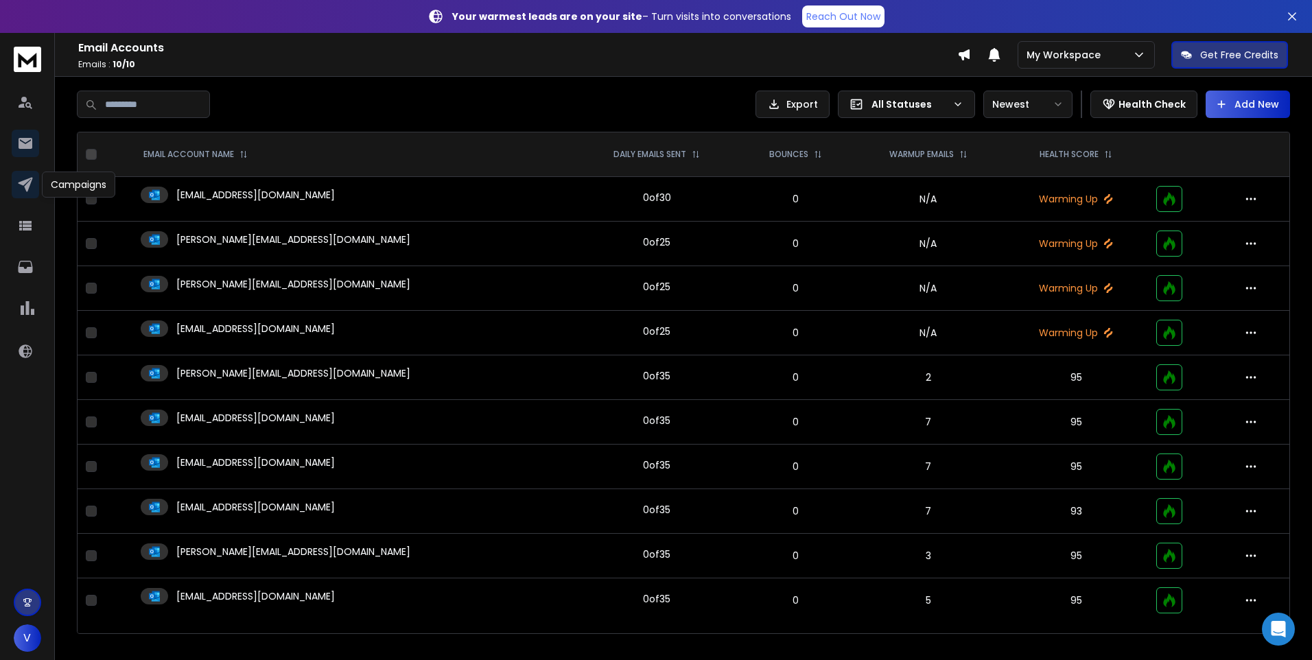
click at [20, 177] on icon at bounding box center [25, 184] width 16 height 16
